Goal: Task Accomplishment & Management: Manage account settings

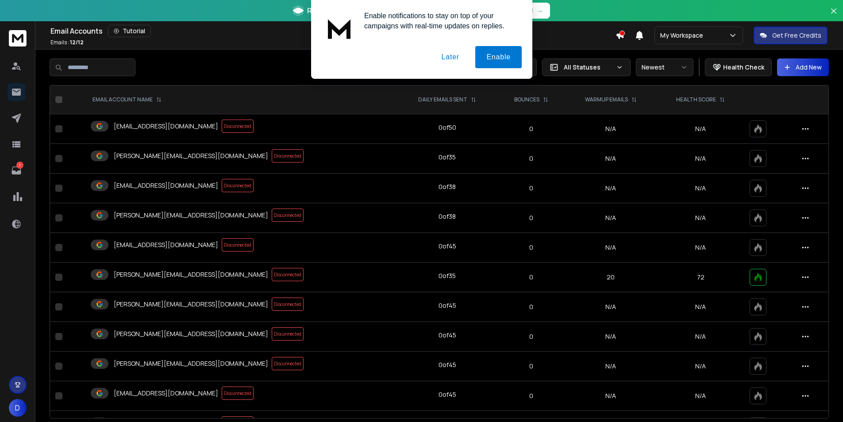
click at [455, 59] on button "Later" at bounding box center [450, 57] width 40 height 22
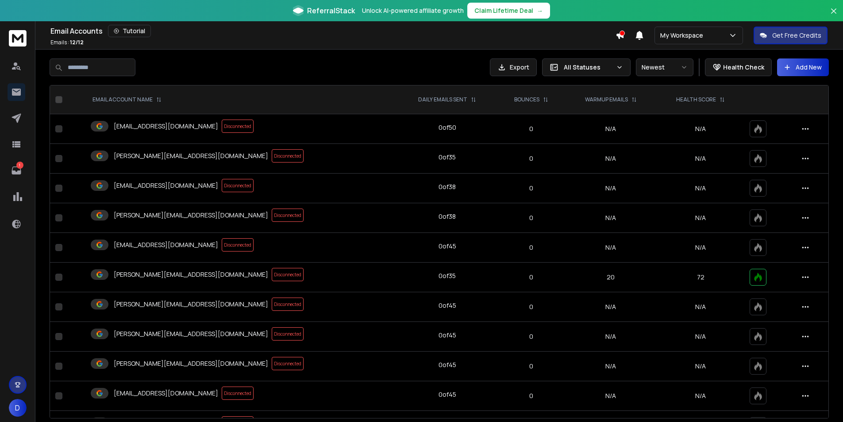
click at [57, 95] on th at bounding box center [67, 99] width 35 height 29
click at [60, 100] on button "Select this Page" at bounding box center [58, 99] width 7 height 7
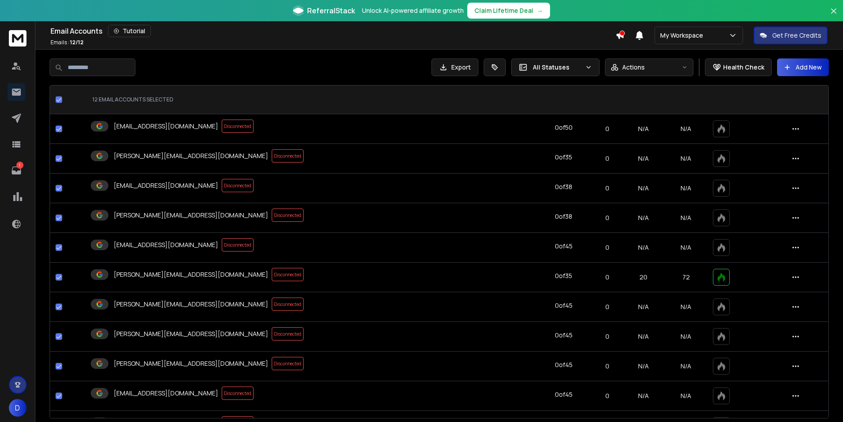
click at [59, 273] on td at bounding box center [67, 278] width 35 height 30
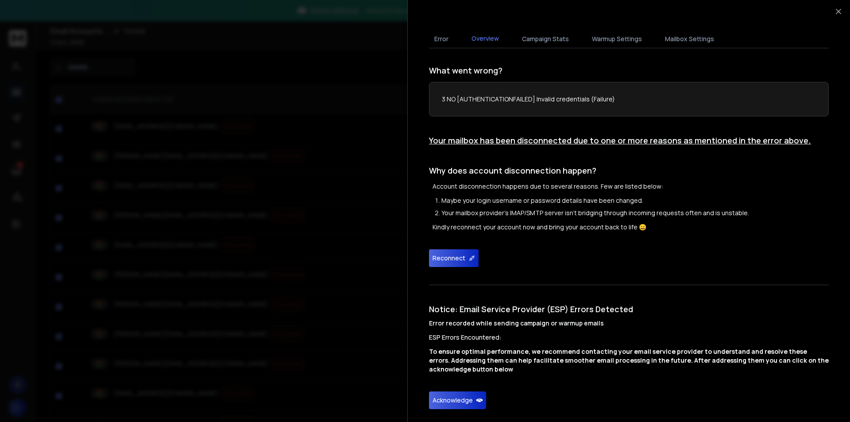
click at [182, 217] on div at bounding box center [425, 211] width 850 height 422
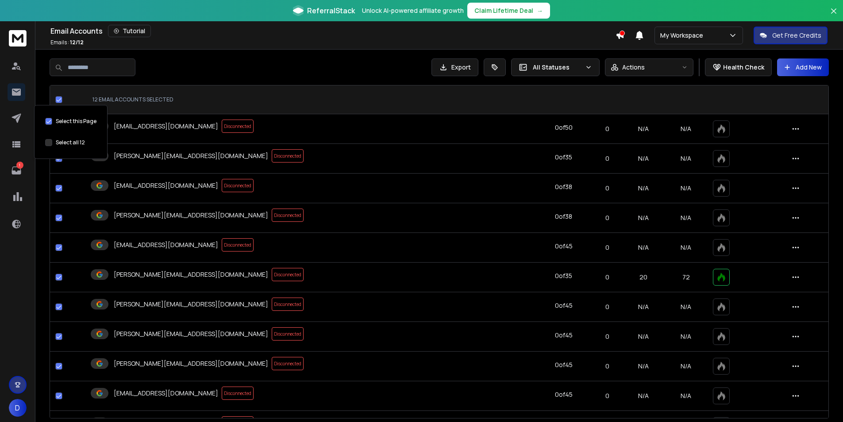
click at [55, 100] on button "Select this Page" at bounding box center [58, 99] width 7 height 7
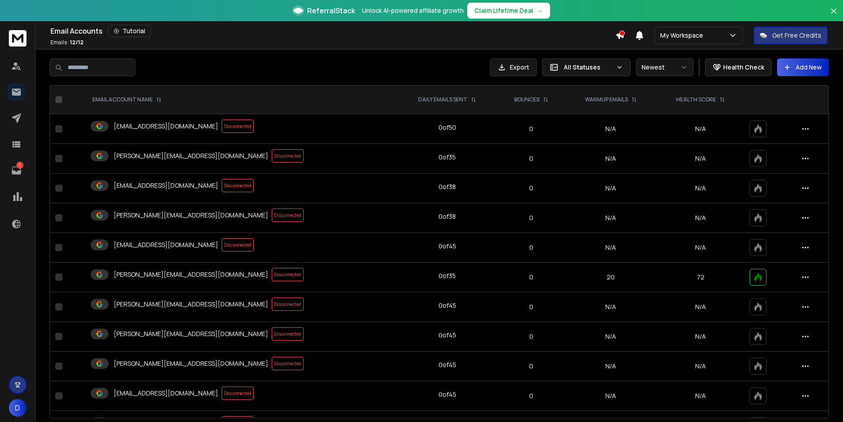
drag, startPoint x: 324, startPoint y: 95, endPoint x: 246, endPoint y: 68, distance: 82.2
click at [267, 62] on div at bounding box center [267, 67] width 435 height 18
click at [17, 171] on icon at bounding box center [16, 170] width 11 height 11
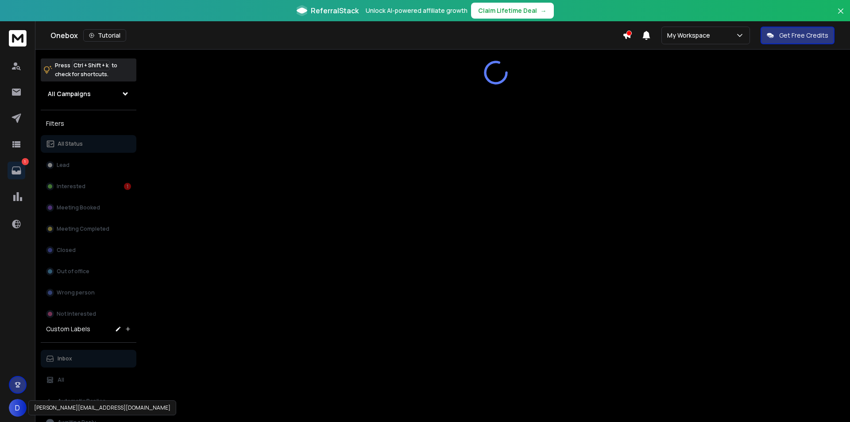
click at [17, 406] on span "D" at bounding box center [18, 408] width 18 height 18
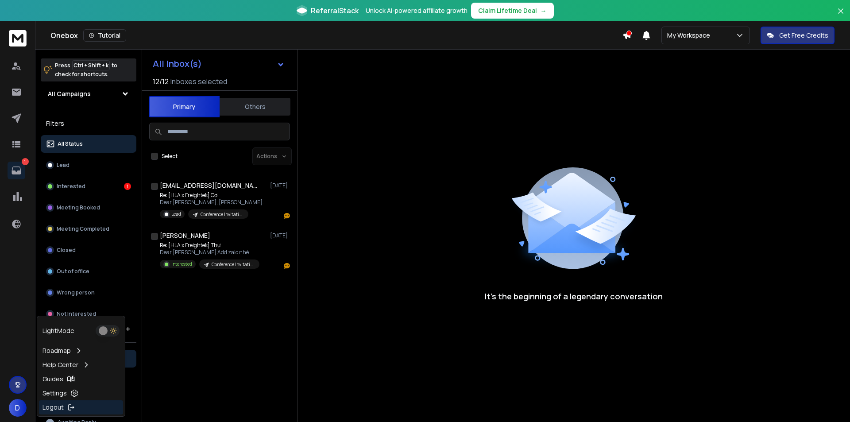
click at [348, 291] on div "It’s the beginning of a legendary conversation" at bounding box center [574, 229] width 553 height 359
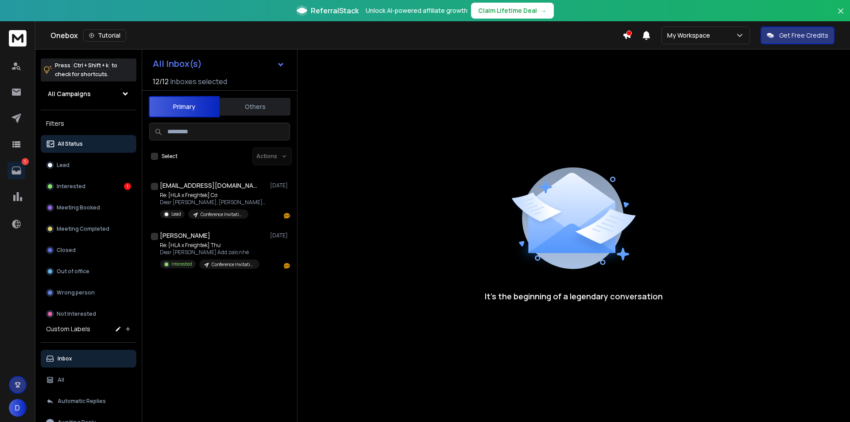
click at [16, 32] on icon at bounding box center [18, 38] width 18 height 16
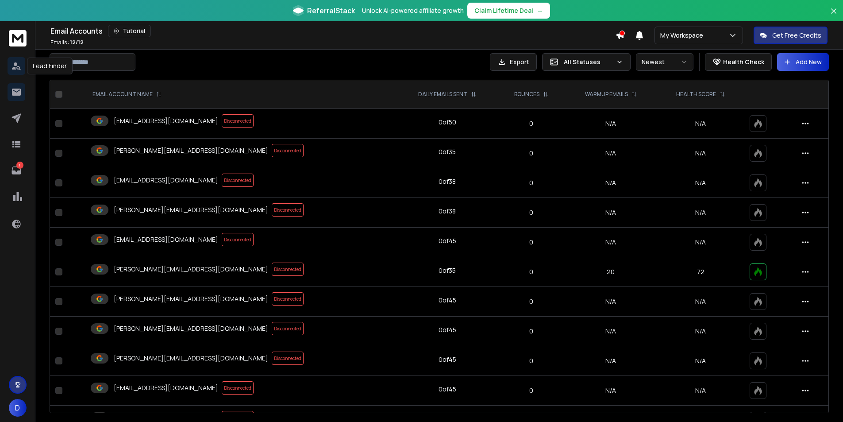
click at [12, 58] on link at bounding box center [17, 66] width 18 height 18
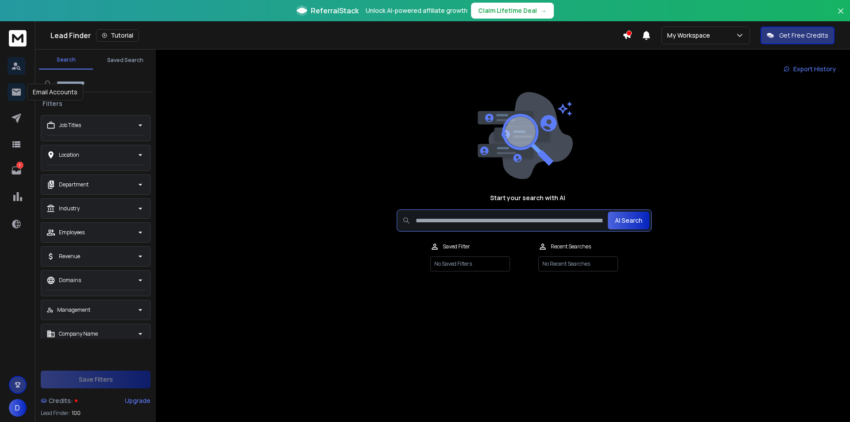
click at [14, 86] on link at bounding box center [17, 92] width 18 height 18
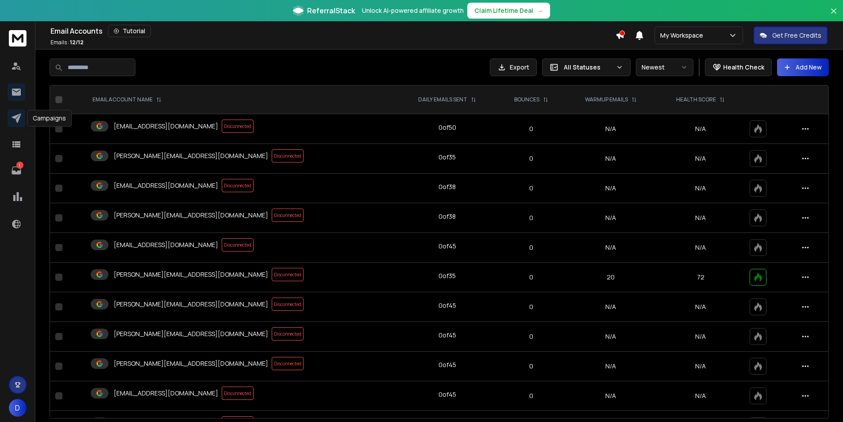
click at [20, 112] on link at bounding box center [17, 118] width 18 height 18
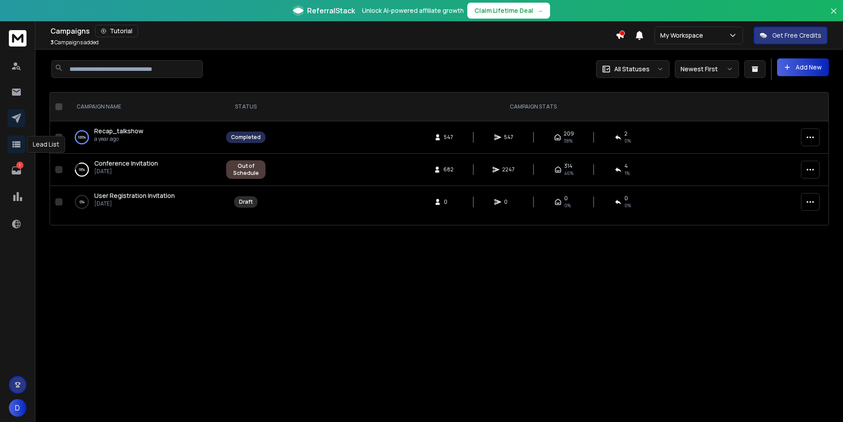
click at [20, 144] on icon at bounding box center [16, 144] width 11 height 11
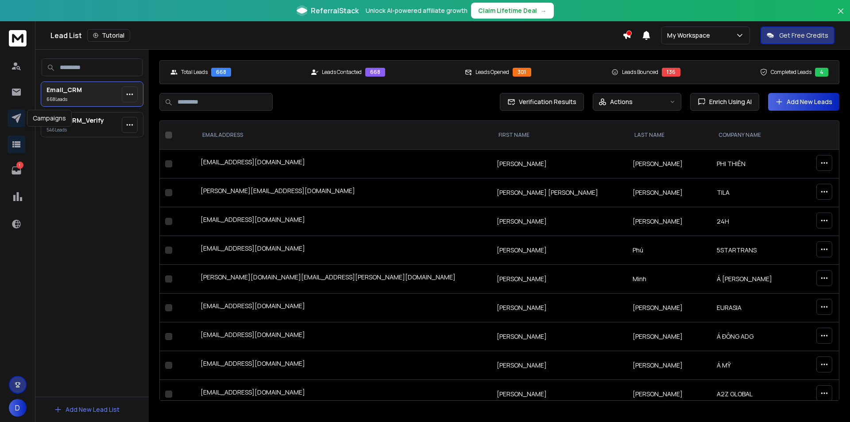
click at [16, 115] on icon at bounding box center [16, 118] width 9 height 9
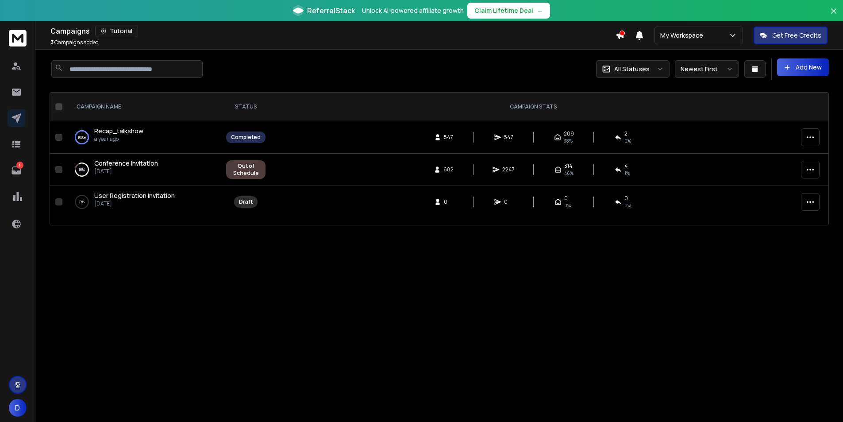
drag, startPoint x: 416, startPoint y: 337, endPoint x: 301, endPoint y: 298, distance: 121.0
click at [301, 298] on div "Campaigns 3 Campaigns Added All Statuses Newest First Add New CAMPAIGN NAME STA…" at bounding box center [440, 269] width 780 height 422
drag, startPoint x: 301, startPoint y: 290, endPoint x: 221, endPoint y: 270, distance: 82.3
click at [221, 270] on div "Campaigns 3 Campaigns Added All Statuses Newest First Add New CAMPAIGN NAME STA…" at bounding box center [440, 269] width 780 height 422
click at [138, 136] on p "a year ago" at bounding box center [118, 138] width 49 height 7
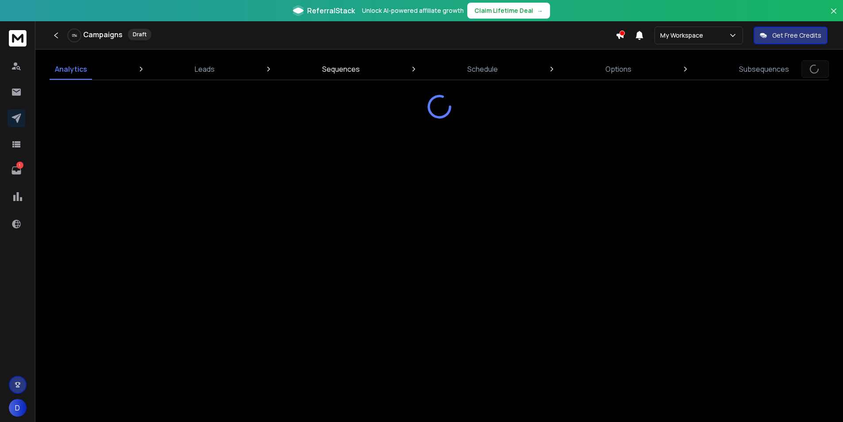
click at [339, 72] on p "Sequences" at bounding box center [341, 69] width 38 height 11
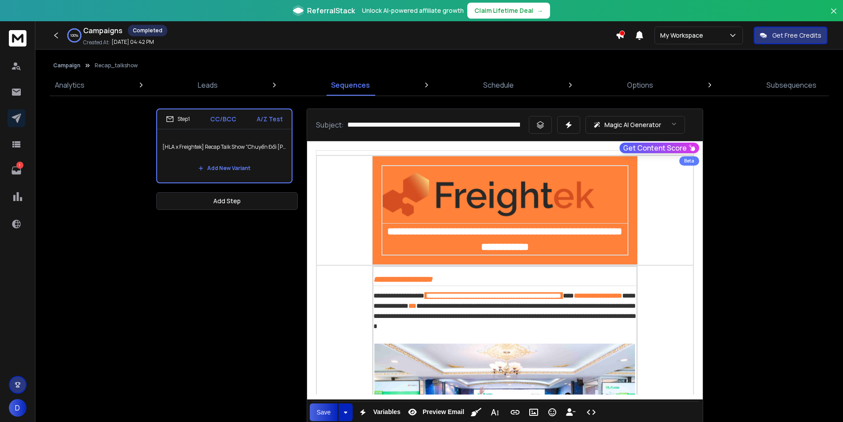
scroll to position [15, 0]
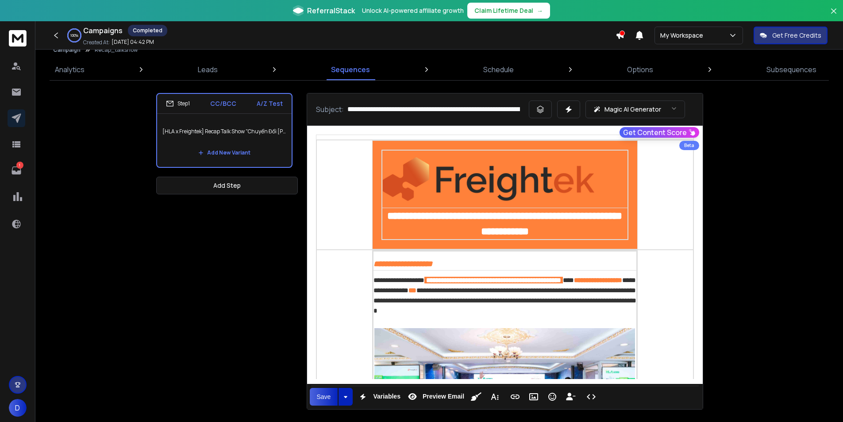
drag, startPoint x: 228, startPoint y: 293, endPoint x: 132, endPoint y: 270, distance: 97.9
click at [132, 270] on div "**********" at bounding box center [440, 251] width 780 height 324
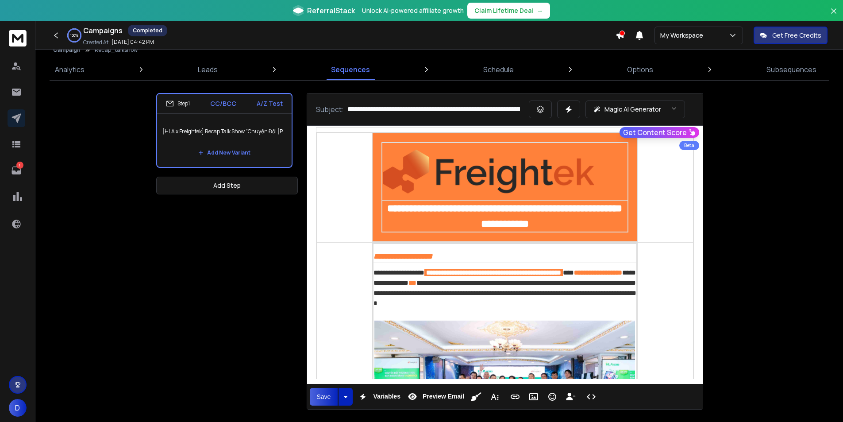
scroll to position [0, 0]
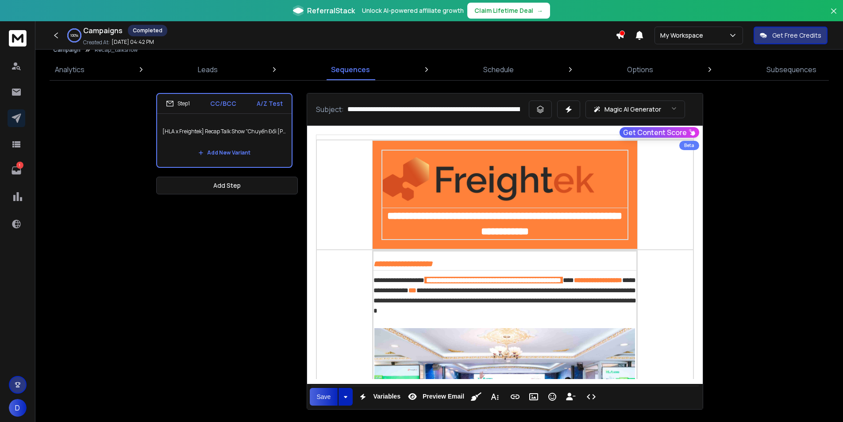
click at [168, 227] on div "Step 1 CC/BCC A/Z Test [HLA x Freightek] Recap Talk Show "Chuyển Đổi [PERSON_NA…" at bounding box center [227, 251] width 142 height 317
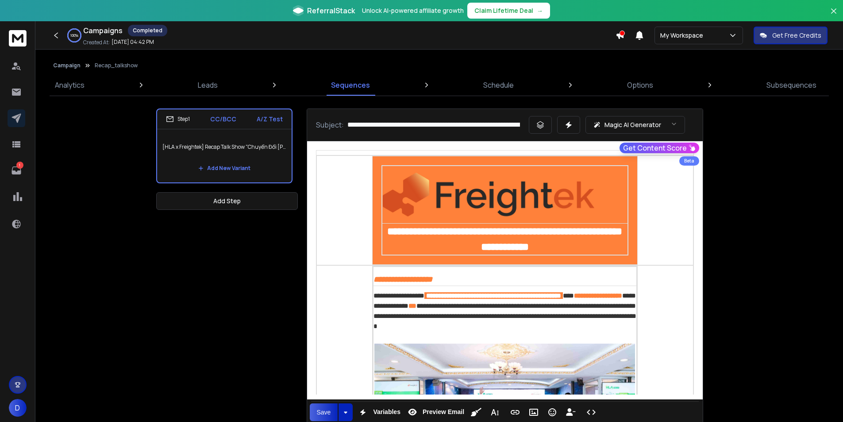
click at [24, 42] on icon at bounding box center [18, 38] width 18 height 16
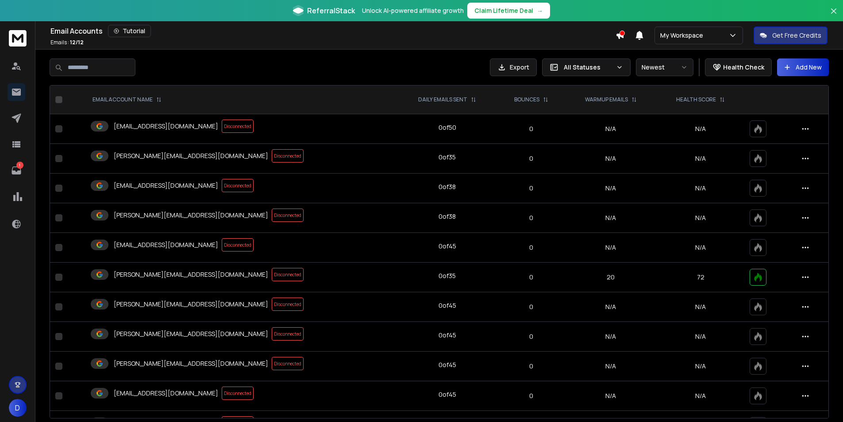
drag, startPoint x: 402, startPoint y: 76, endPoint x: 332, endPoint y: 74, distance: 69.5
click at [332, 74] on div at bounding box center [267, 67] width 435 height 18
